Goal: Find specific page/section: Find specific page/section

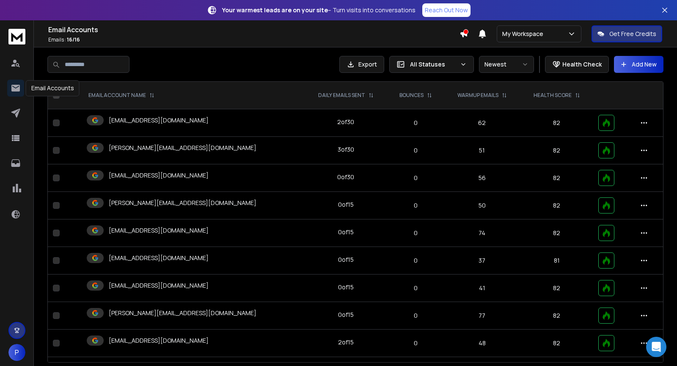
click at [19, 88] on icon at bounding box center [15, 88] width 8 height 7
click at [18, 115] on icon at bounding box center [16, 113] width 10 height 10
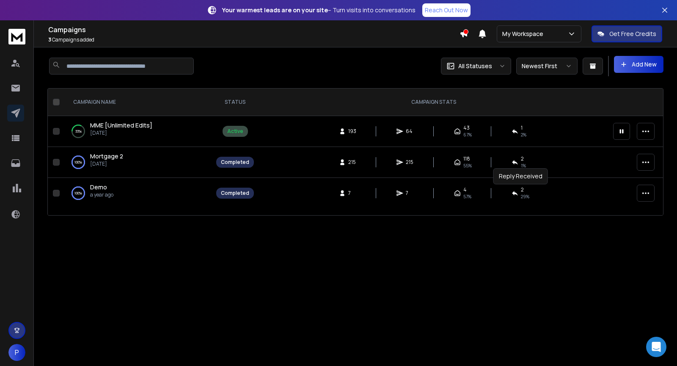
click at [521, 190] on span "2" at bounding box center [522, 189] width 3 height 7
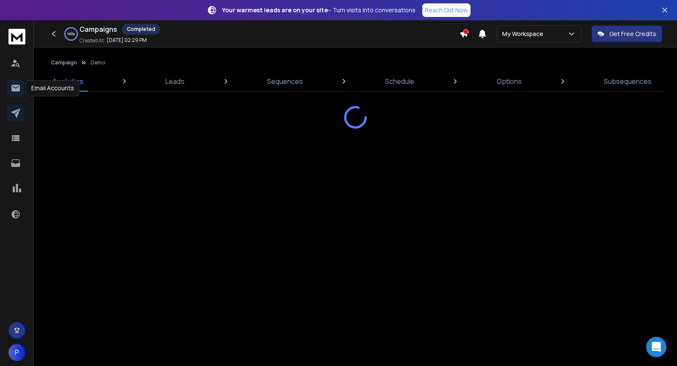
click at [14, 87] on icon at bounding box center [15, 88] width 8 height 7
